Goal: Task Accomplishment & Management: Manage account settings

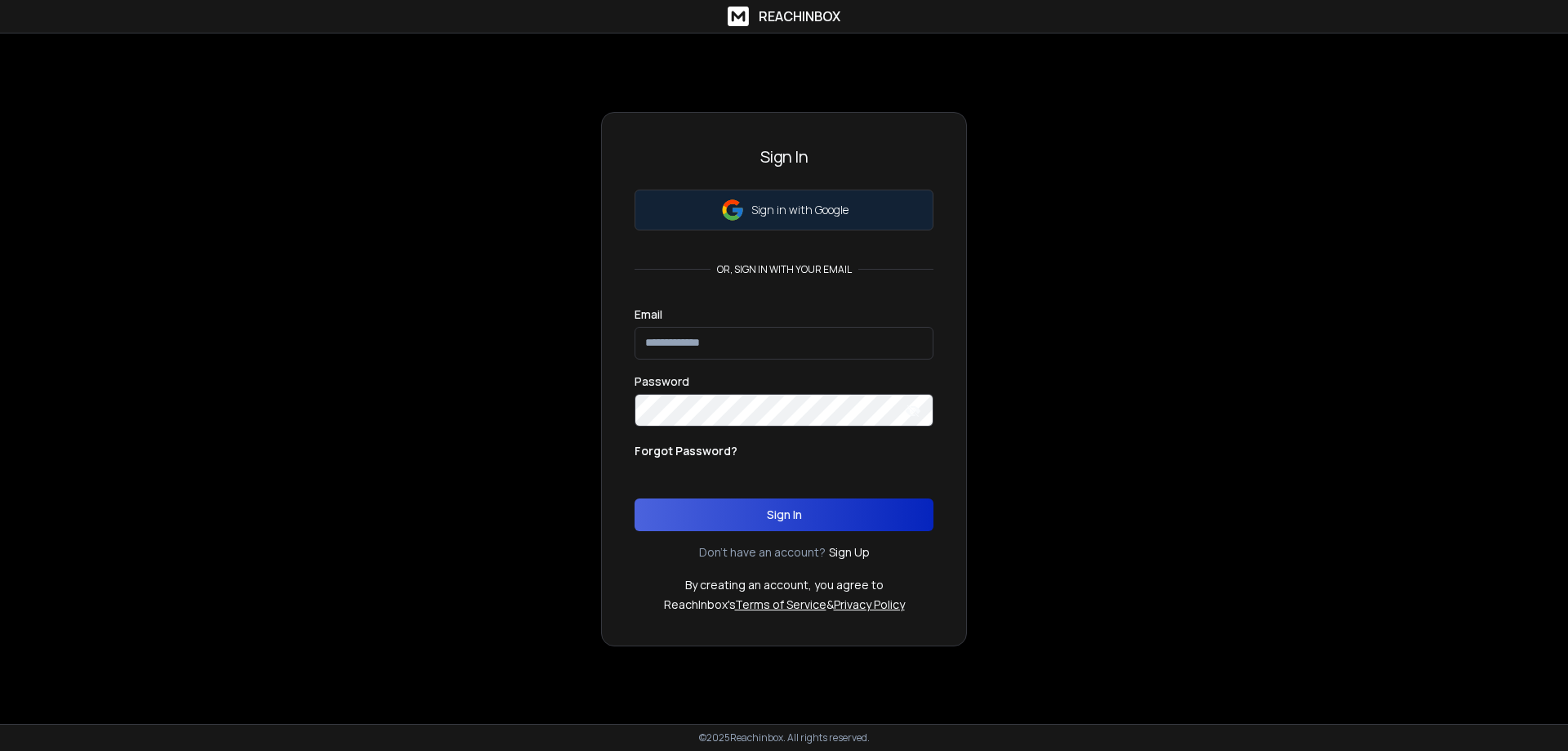
click at [682, 202] on button "Sign in with Google" at bounding box center [784, 210] width 299 height 41
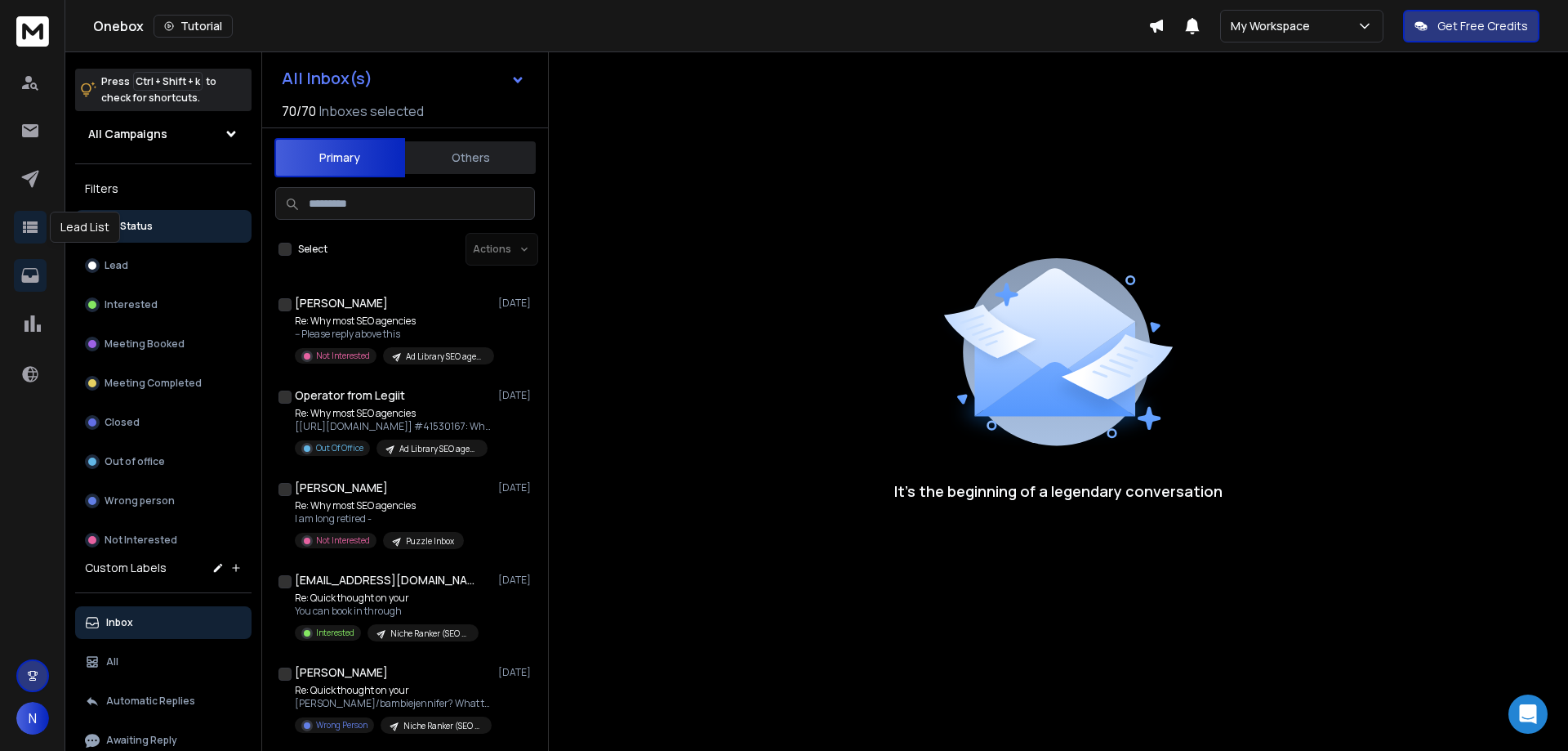
click at [34, 217] on link at bounding box center [30, 227] width 33 height 33
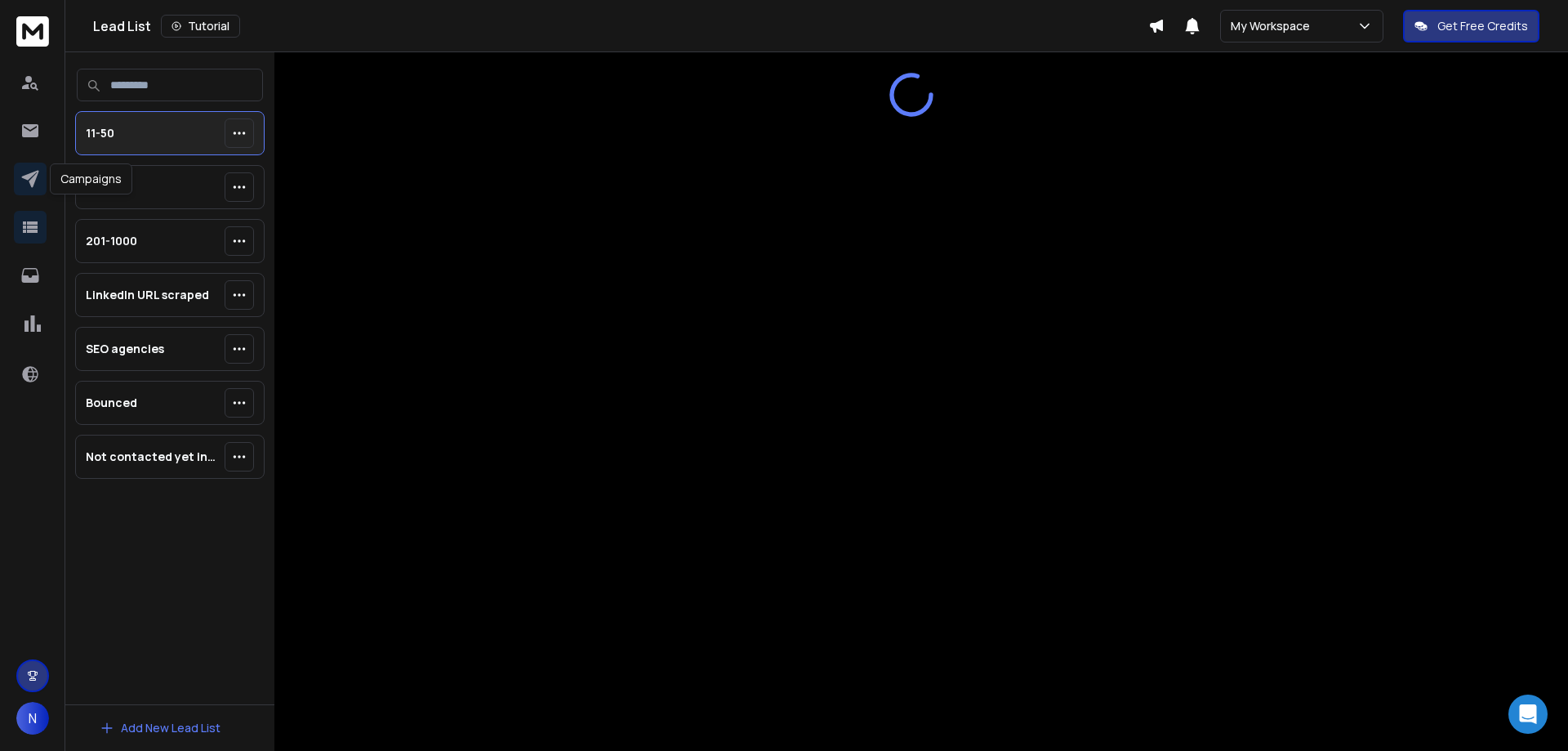
click at [31, 184] on icon at bounding box center [30, 180] width 17 height 17
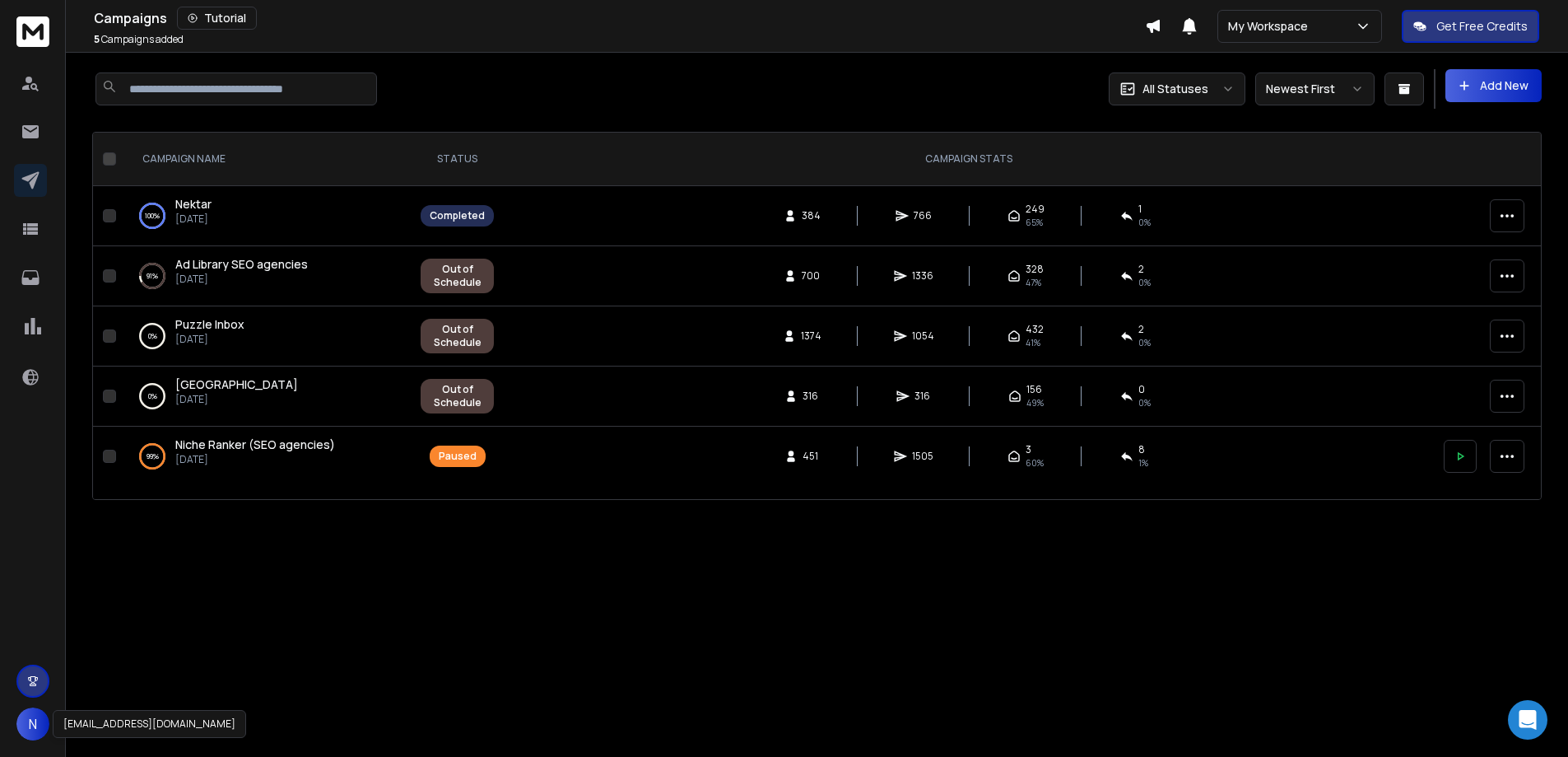
click at [26, 730] on span "N" at bounding box center [33, 724] width 33 height 33
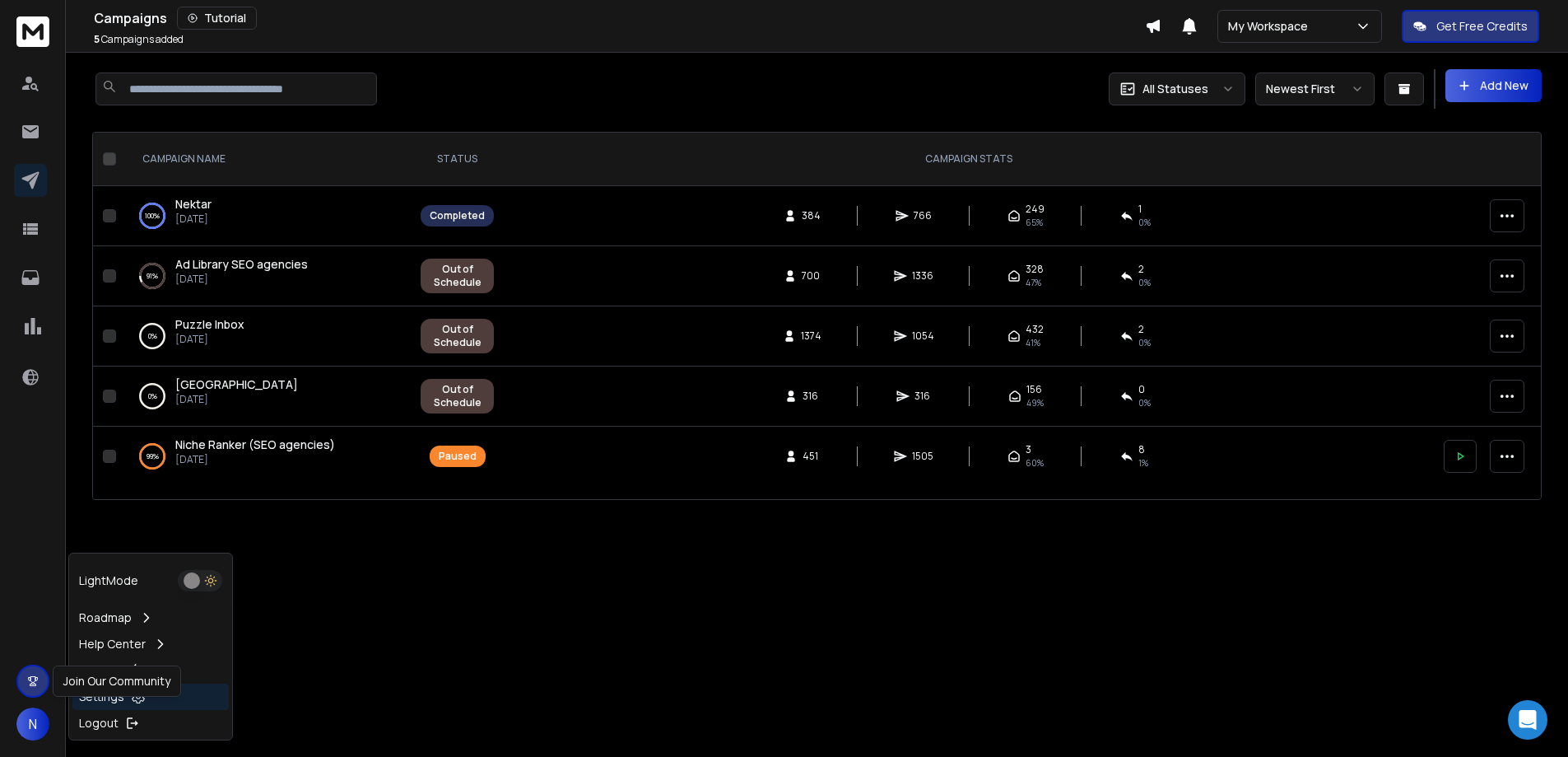
click at [146, 699] on div "Settings" at bounding box center [151, 696] width 157 height 26
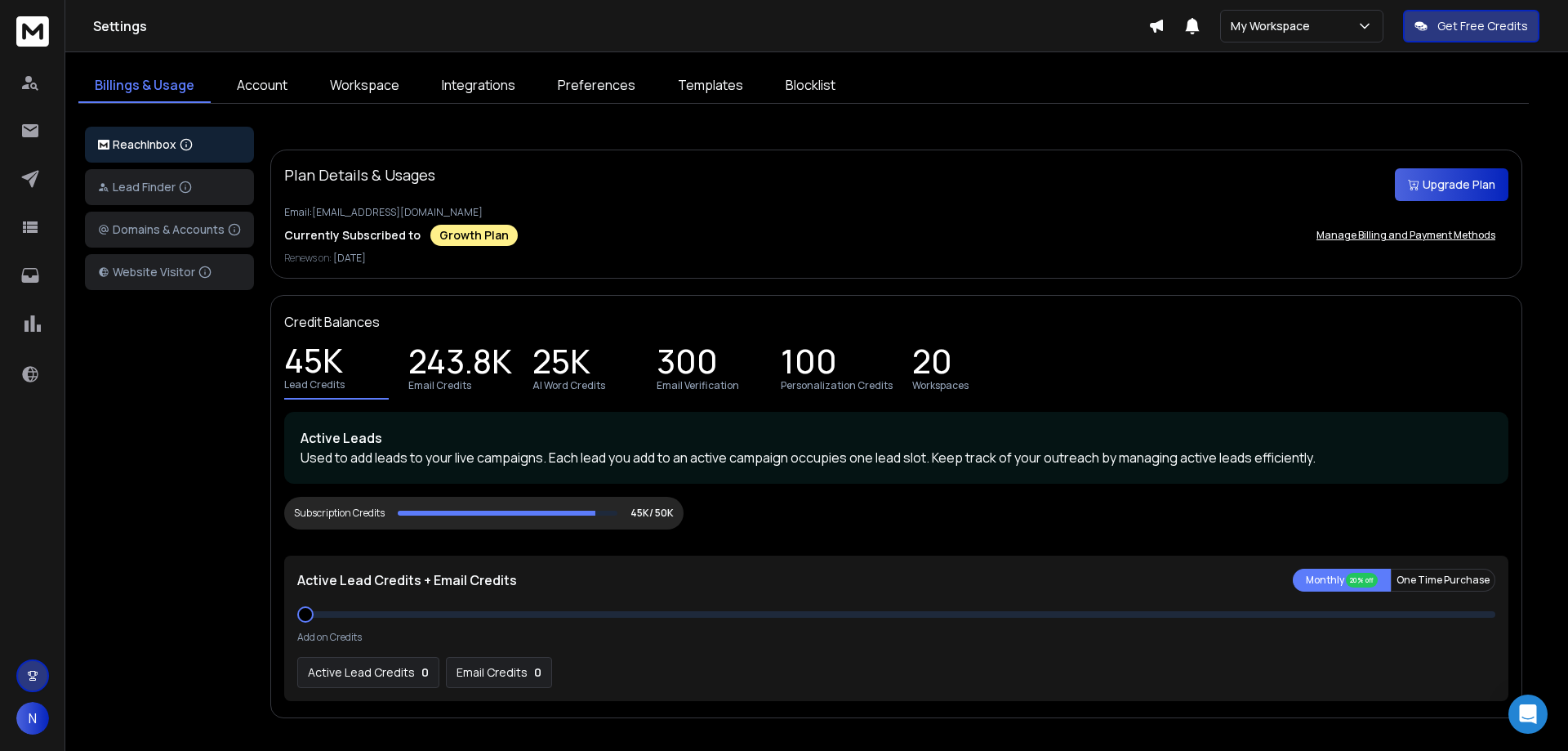
click at [382, 86] on link "Workspace" at bounding box center [364, 85] width 102 height 34
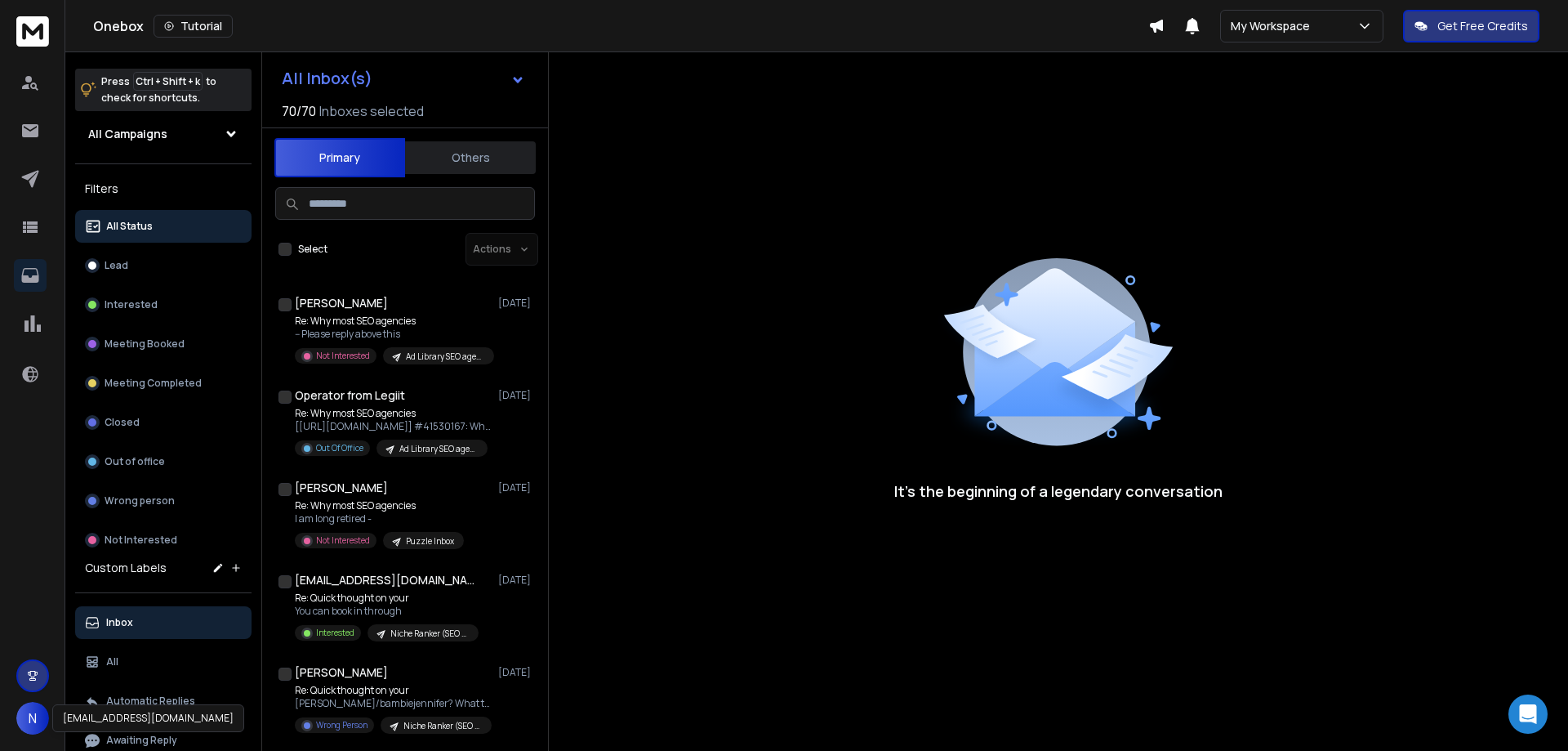
click at [35, 712] on span "N" at bounding box center [33, 718] width 33 height 33
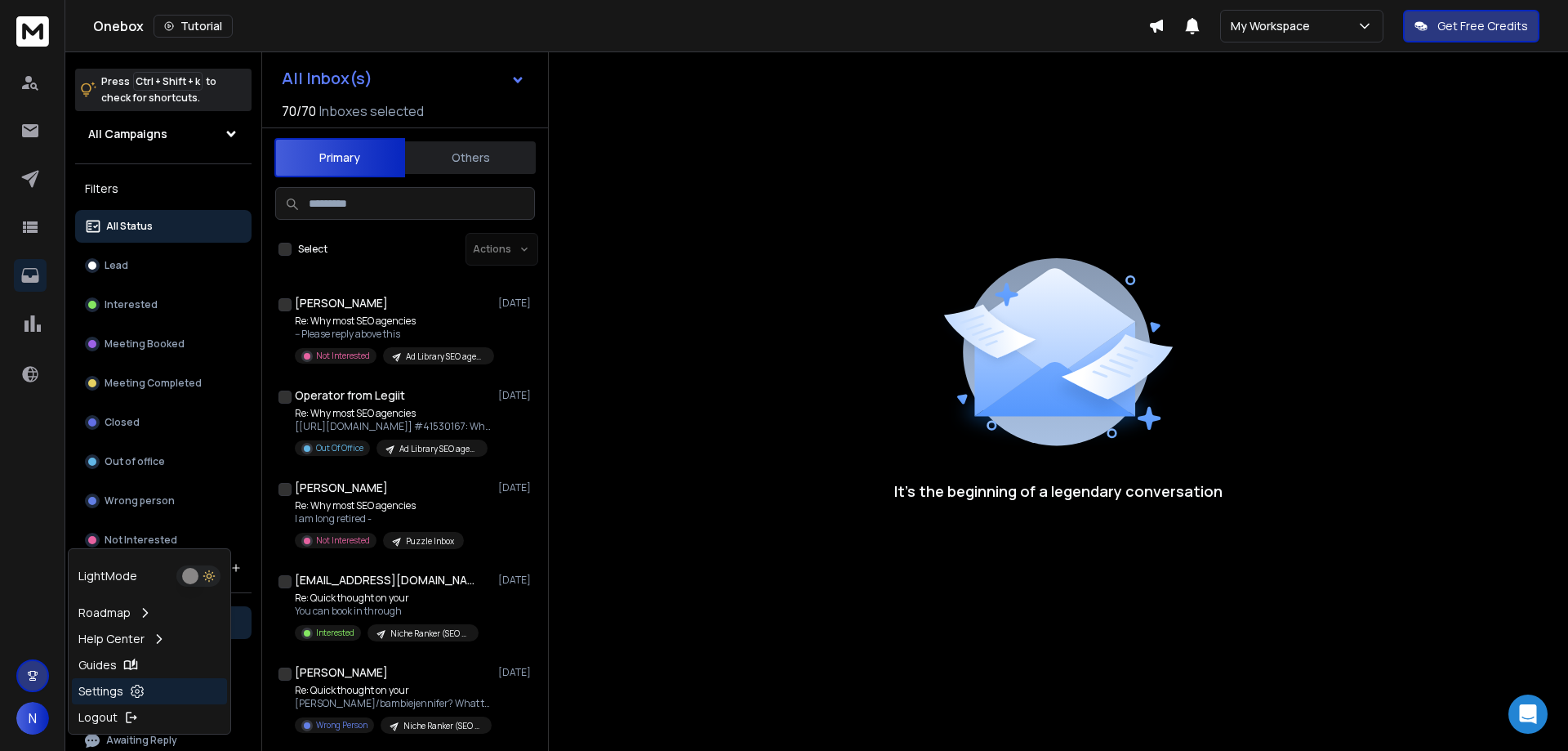
click at [102, 686] on p "Settings" at bounding box center [101, 691] width 45 height 17
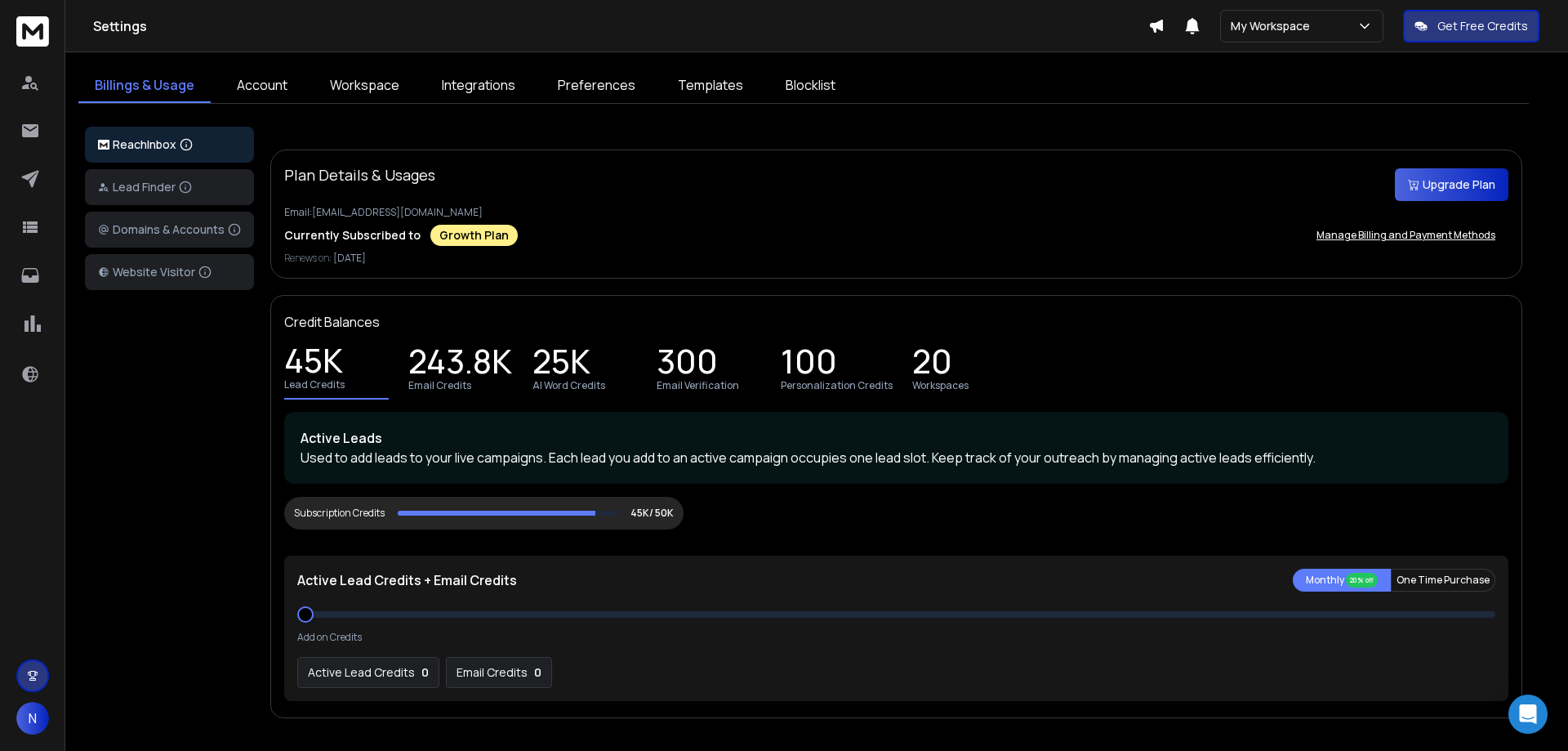
click at [363, 79] on link "Workspace" at bounding box center [364, 85] width 102 height 34
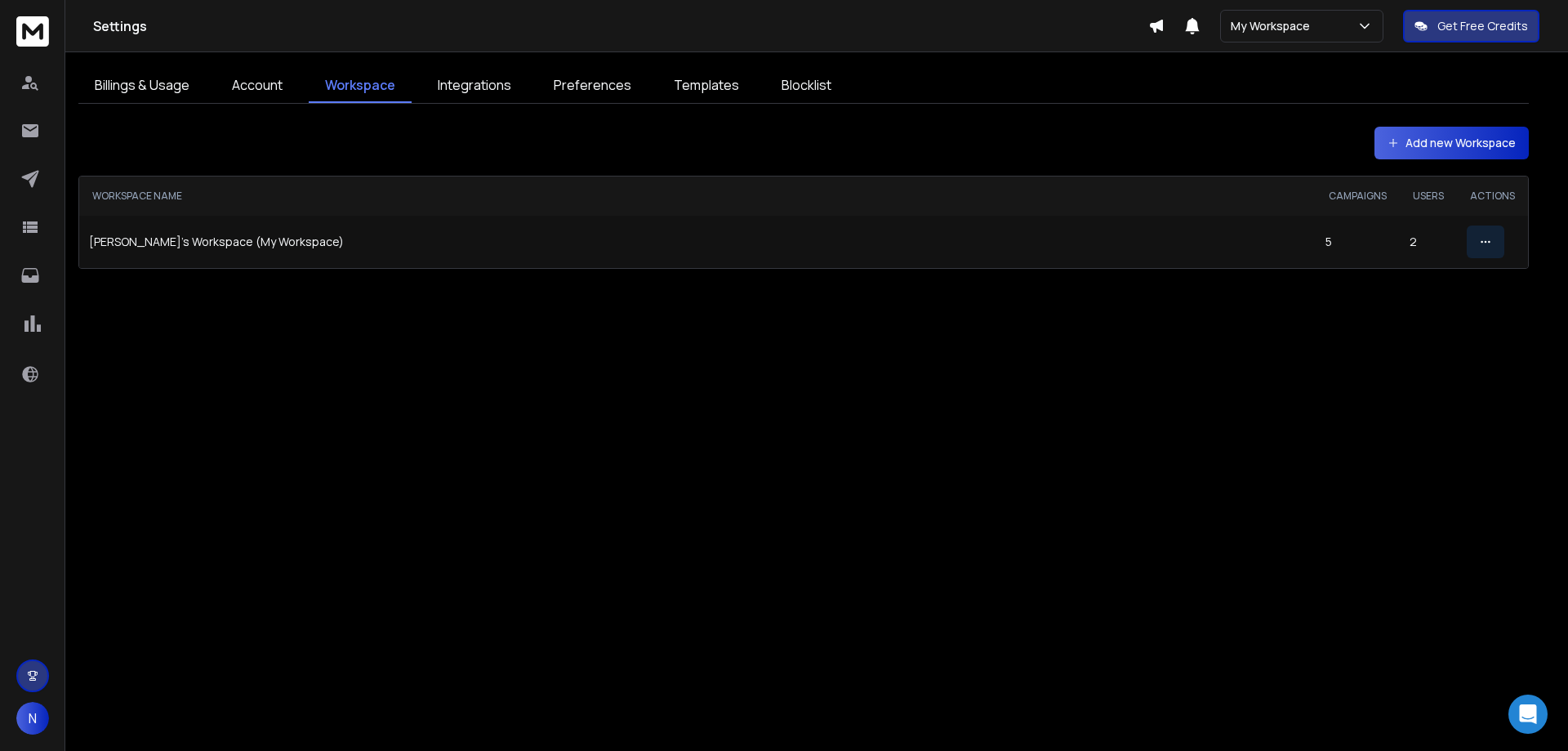
click at [1490, 232] on button "button" at bounding box center [1485, 242] width 38 height 33
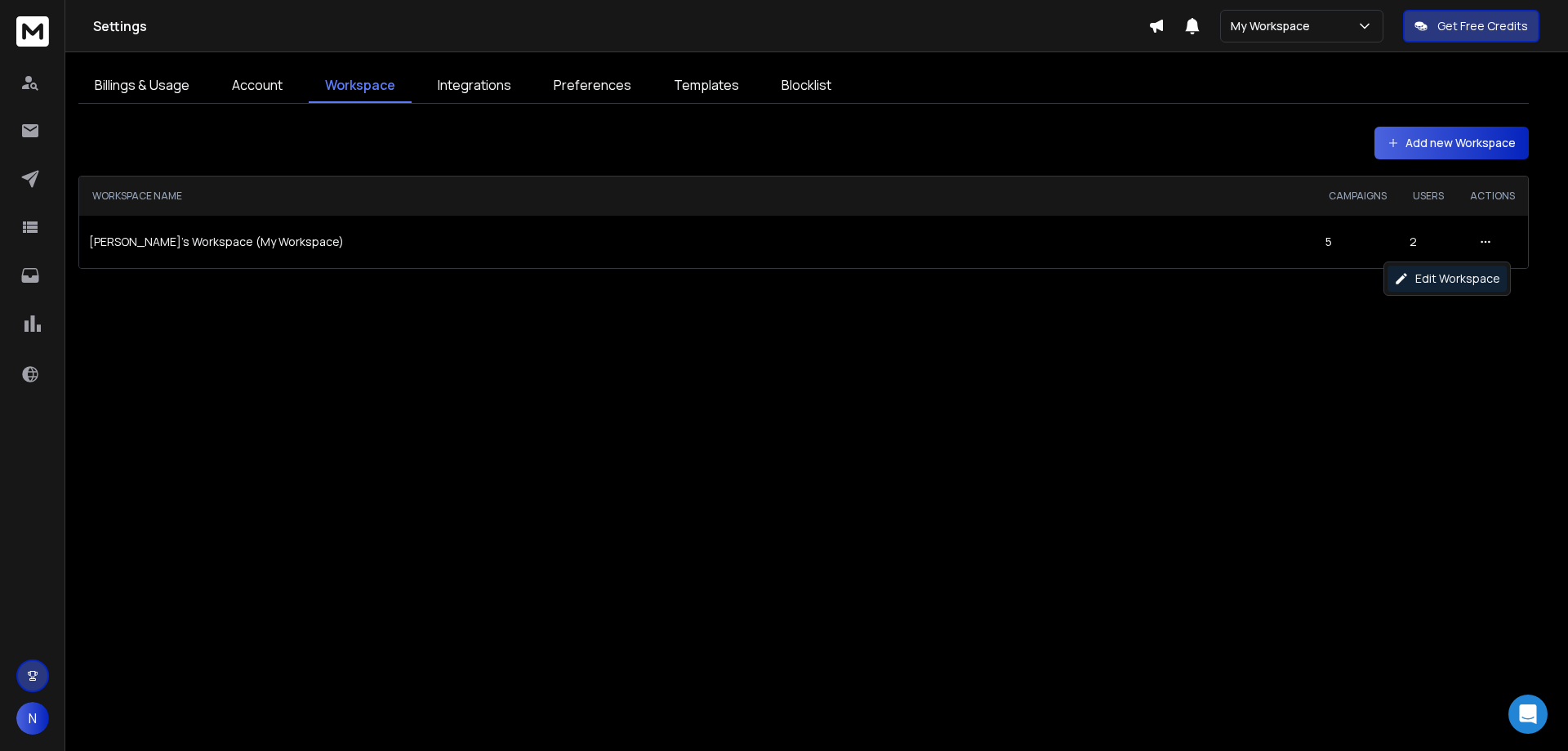
click at [1436, 273] on p "Edit Workspace" at bounding box center [1457, 278] width 85 height 17
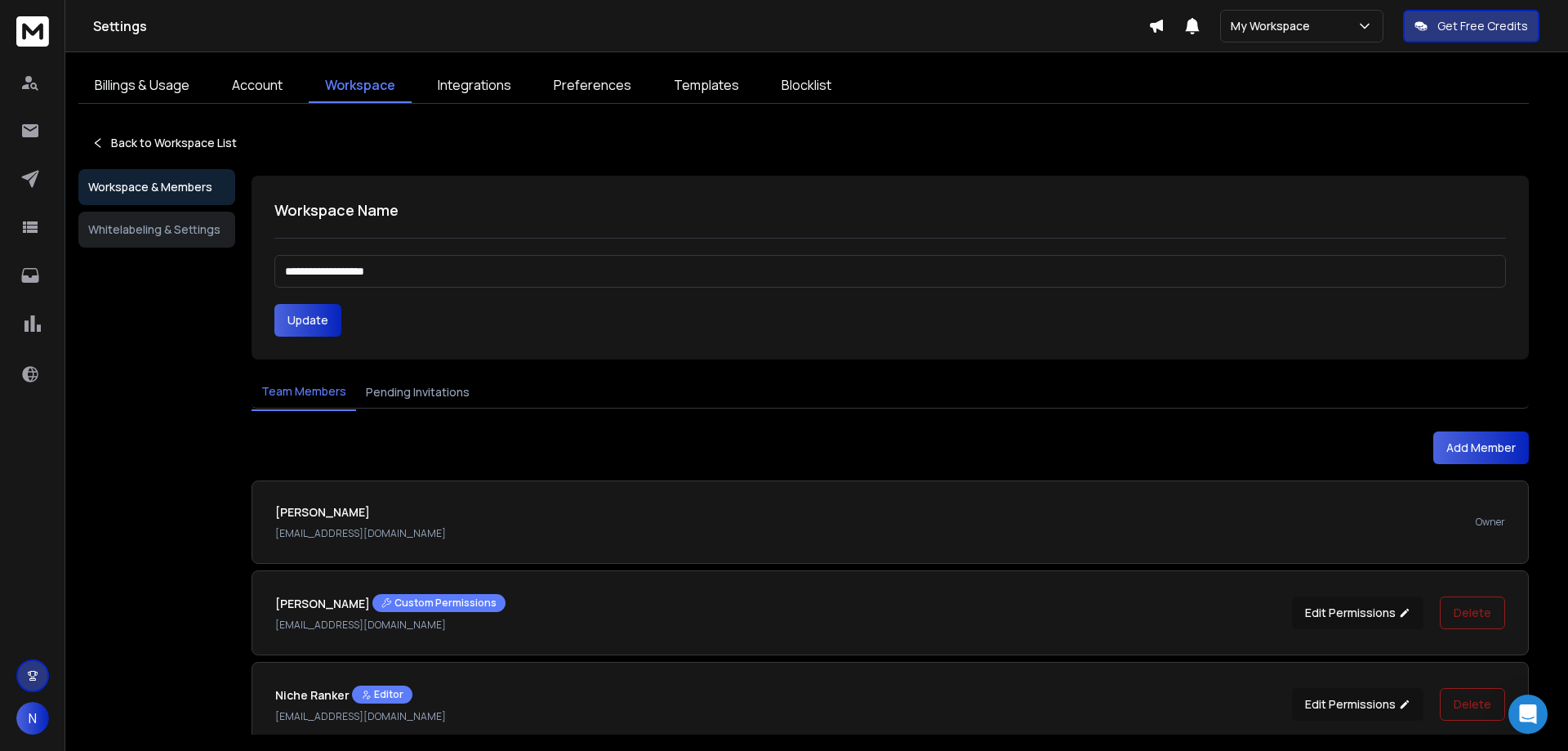
drag, startPoint x: 429, startPoint y: 271, endPoint x: 0, endPoint y: 257, distance: 429.2
click at [0, 257] on div "**********" at bounding box center [784, 375] width 1568 height 751
type input "**********"
click at [305, 322] on button "Update" at bounding box center [307, 321] width 67 height 33
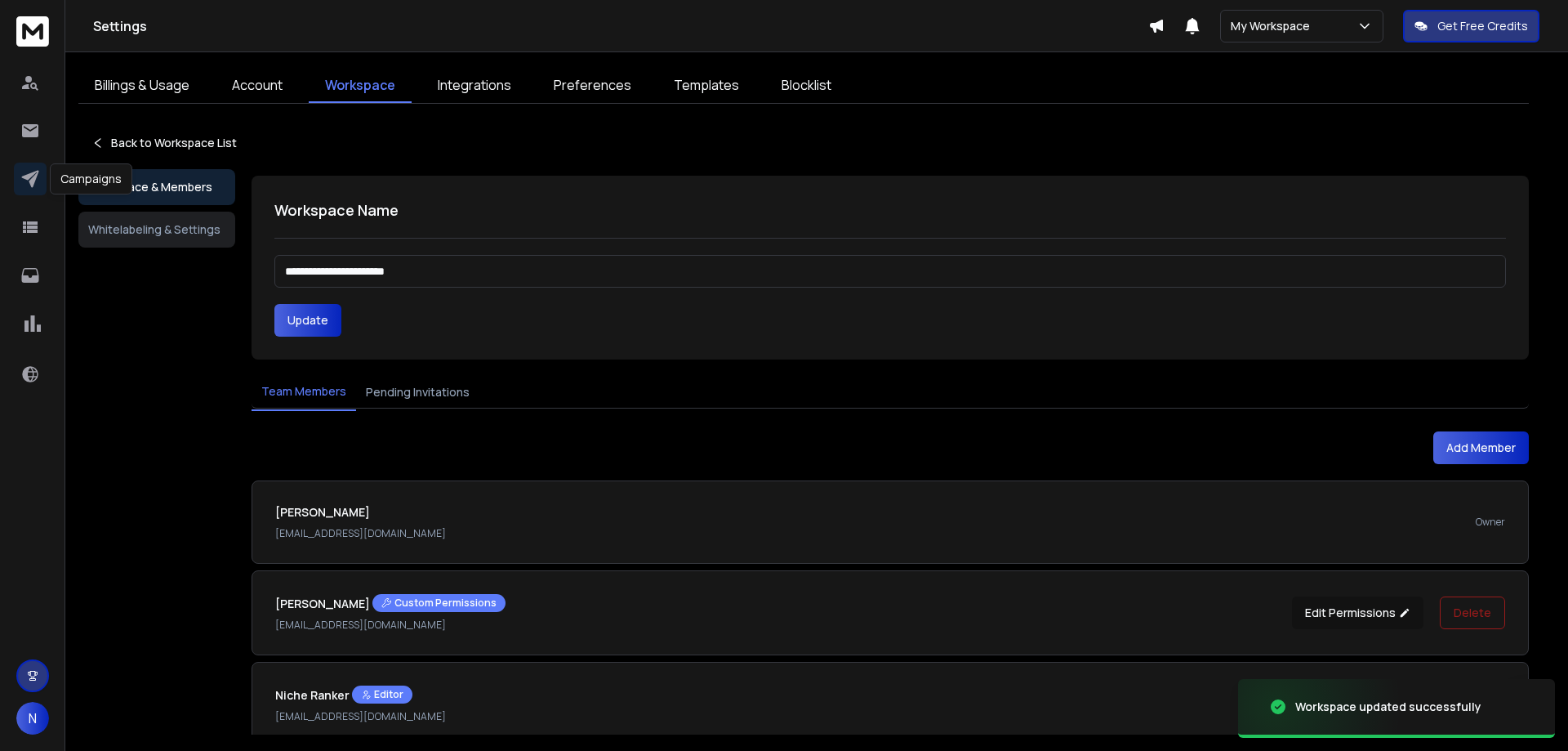
click at [40, 187] on link at bounding box center [30, 179] width 33 height 33
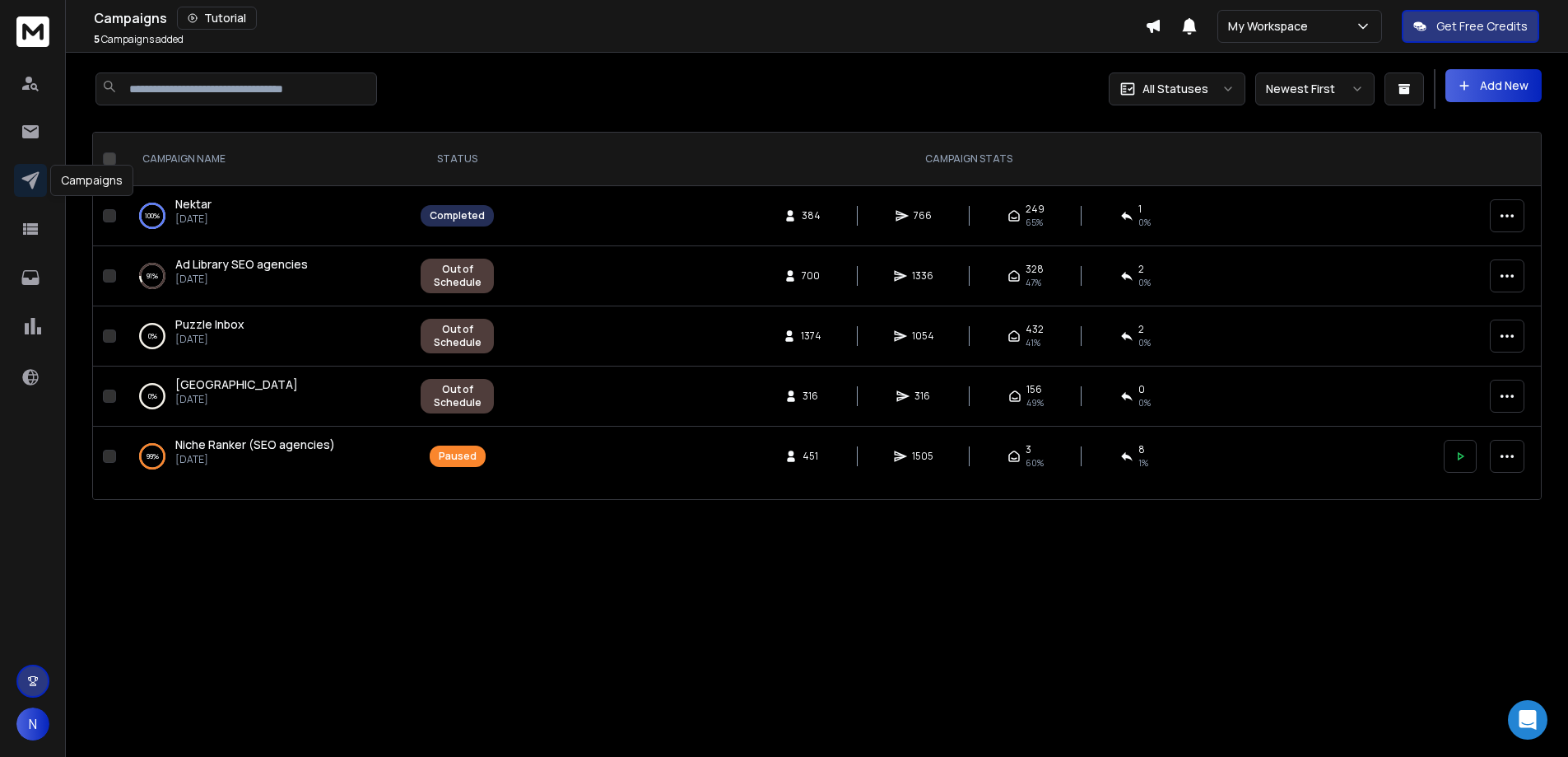
click at [781, 544] on div "Campaigns 5 Campaigns Added All Statuses Newest First Add New CAMPAIGN NAME STA…" at bounding box center [817, 448] width 1449 height 757
